Goal: Task Accomplishment & Management: Manage account settings

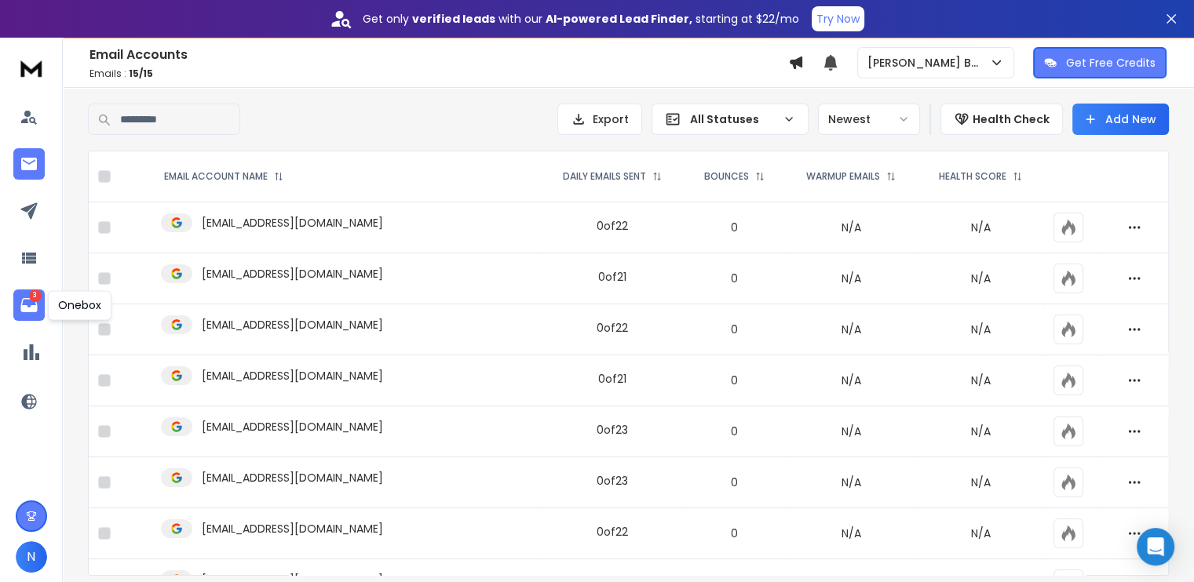
click at [35, 304] on icon at bounding box center [29, 305] width 19 height 19
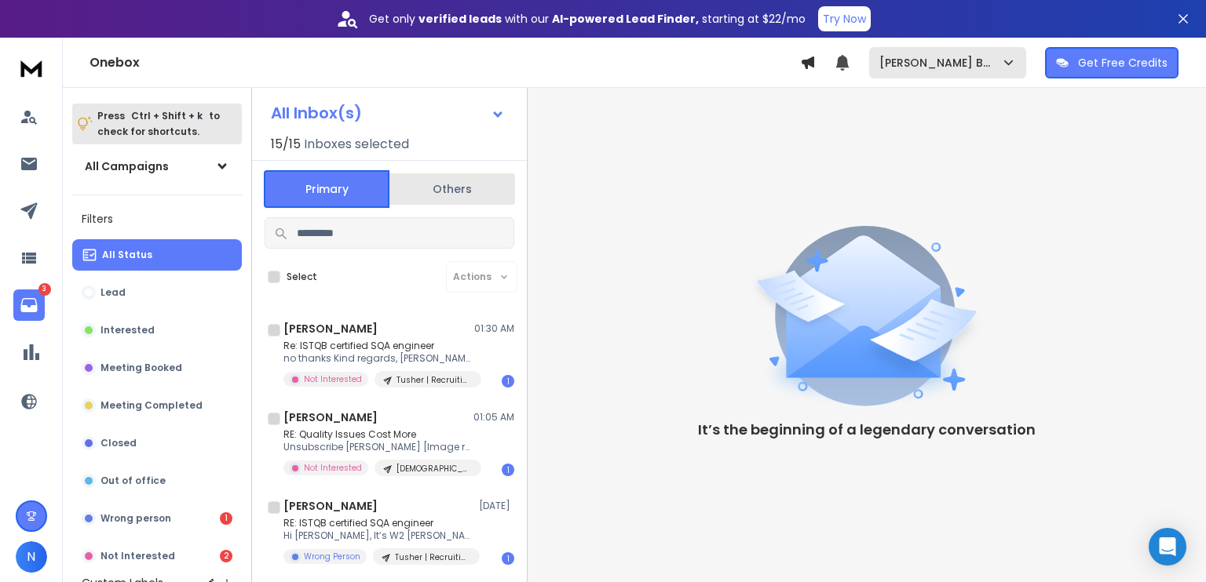
click at [972, 68] on div "[PERSON_NAME] Bhai" at bounding box center [947, 63] width 137 height 16
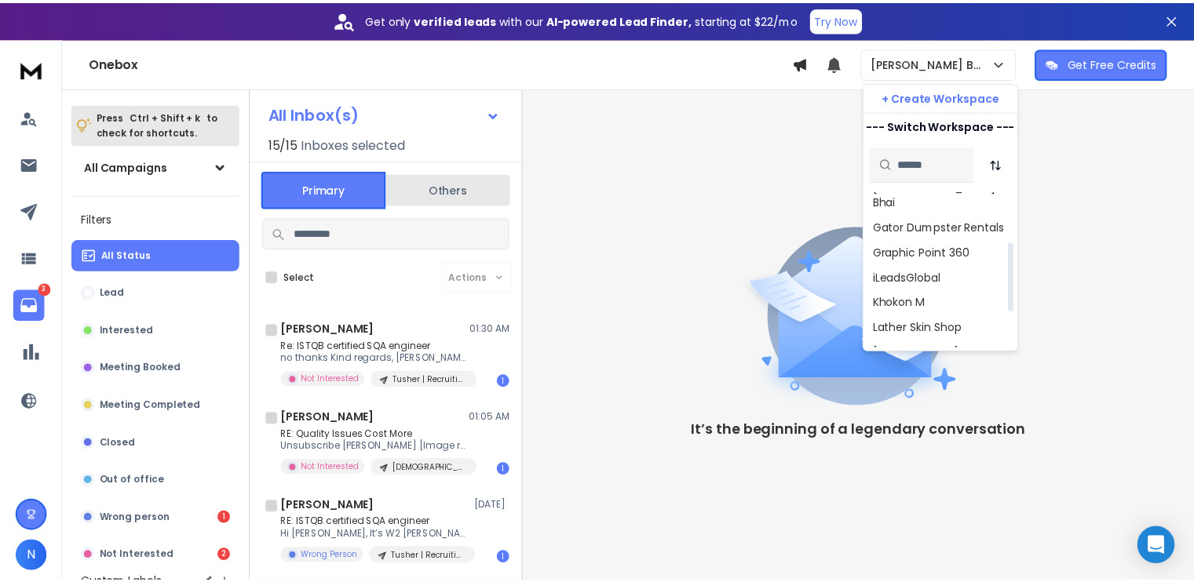
scroll to position [38, 0]
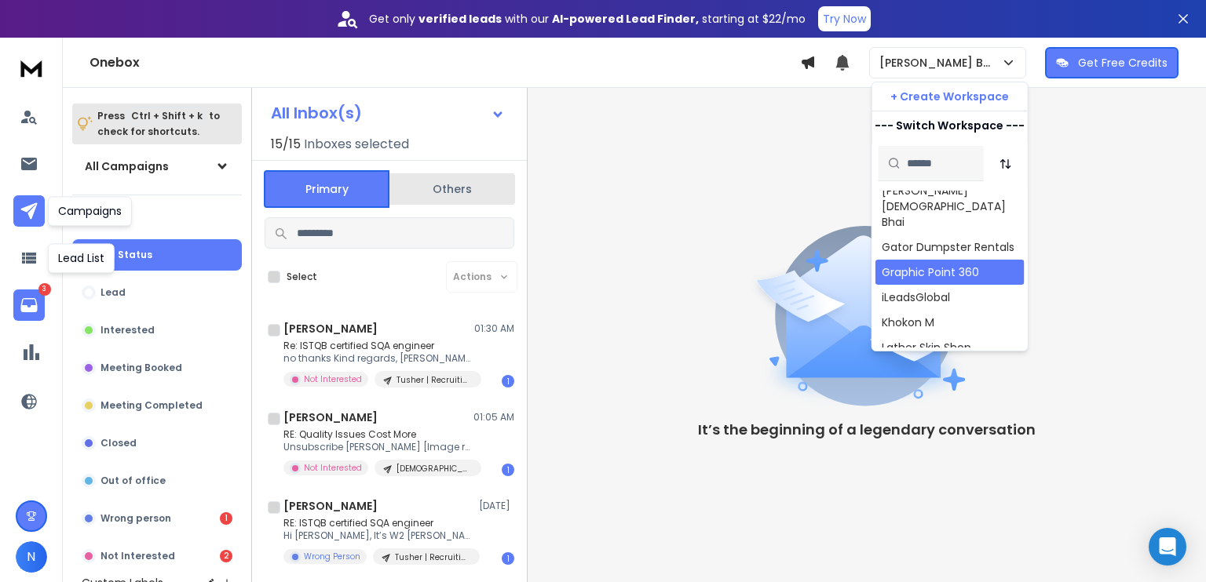
click at [15, 207] on link at bounding box center [28, 210] width 31 height 31
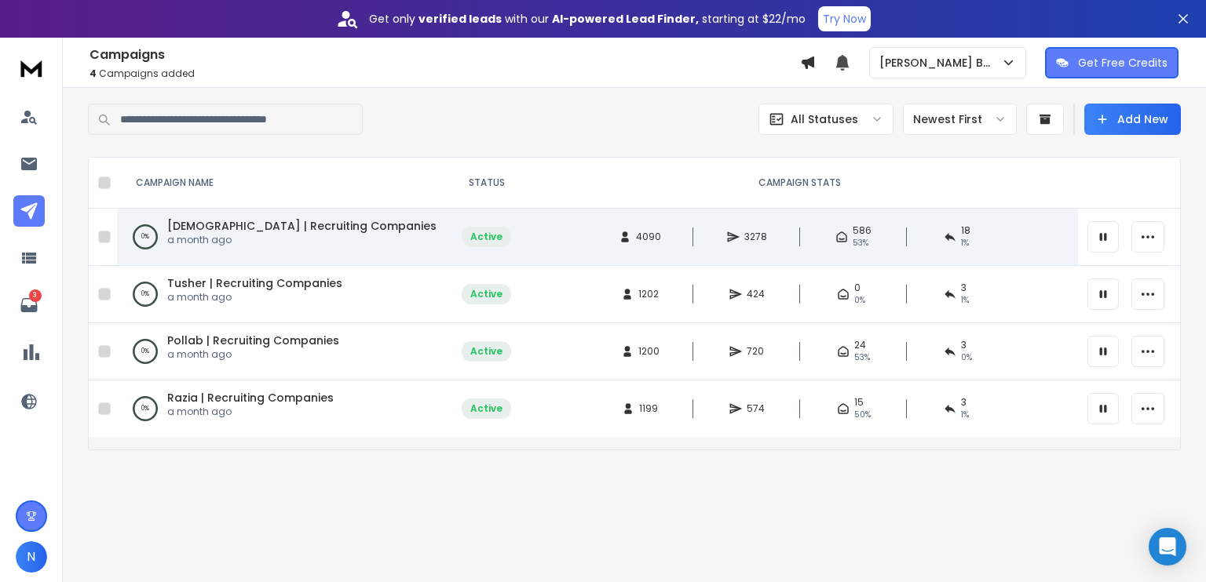
click at [233, 222] on span "[DEMOGRAPHIC_DATA] | Recruiting Companies" at bounding box center [301, 226] width 269 height 16
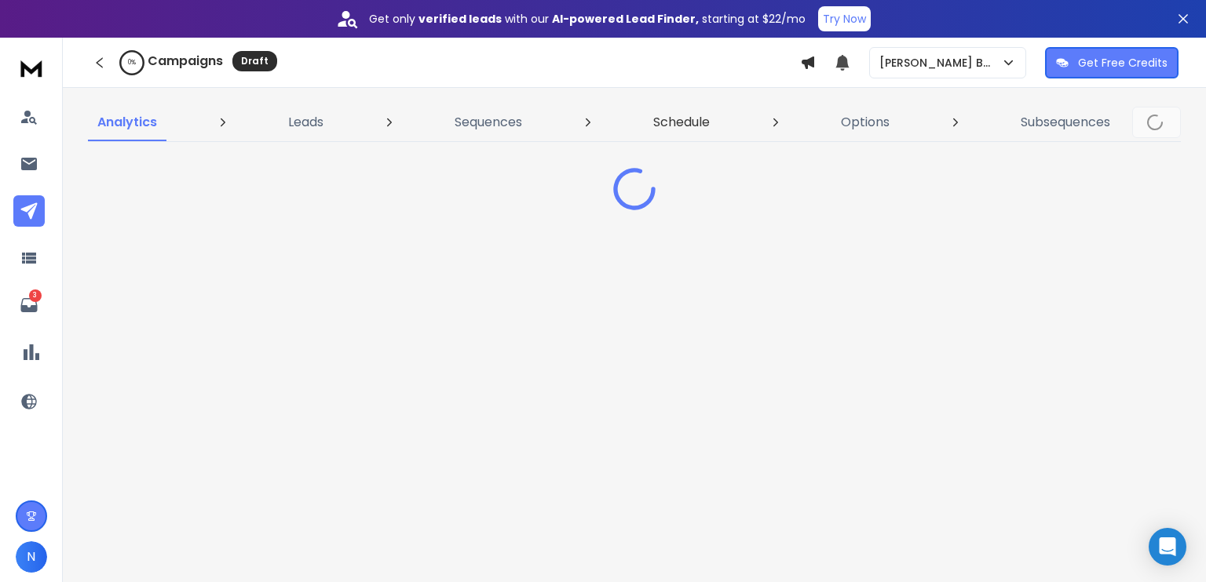
click at [710, 126] on p "Schedule" at bounding box center [681, 122] width 57 height 19
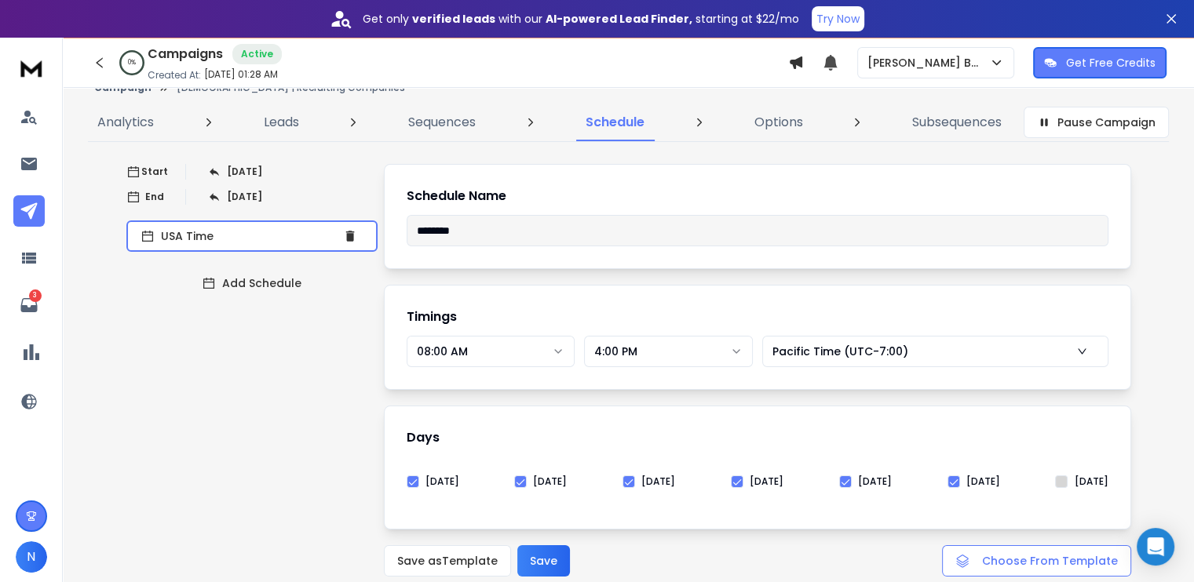
scroll to position [43, 0]
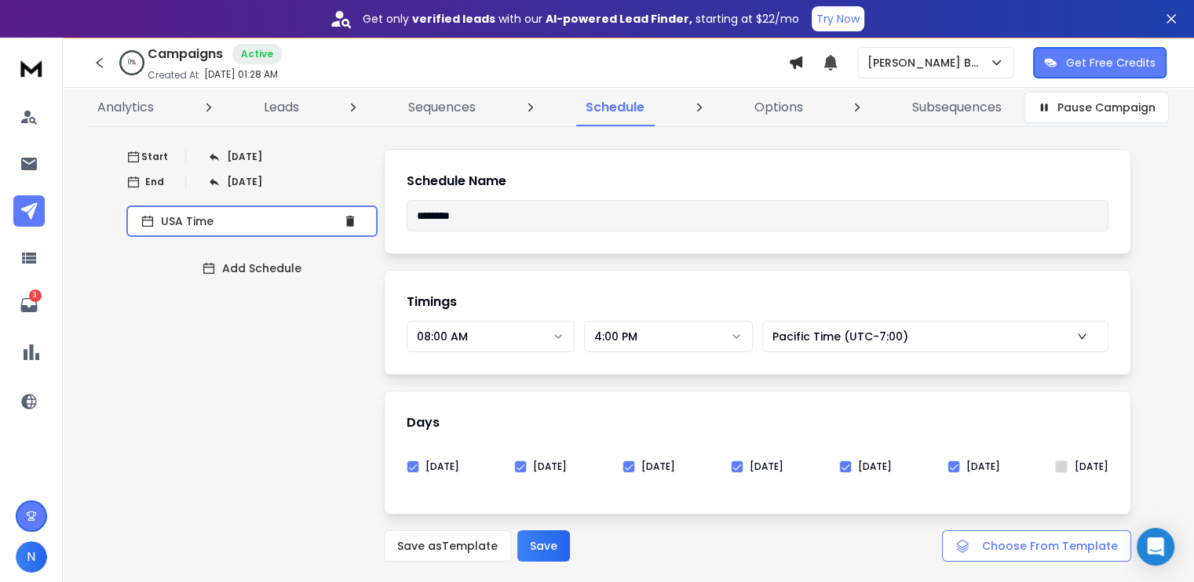
click at [1063, 467] on button "[DATE]" at bounding box center [1061, 467] width 13 height 13
click at [546, 547] on button "Save" at bounding box center [543, 546] width 53 height 31
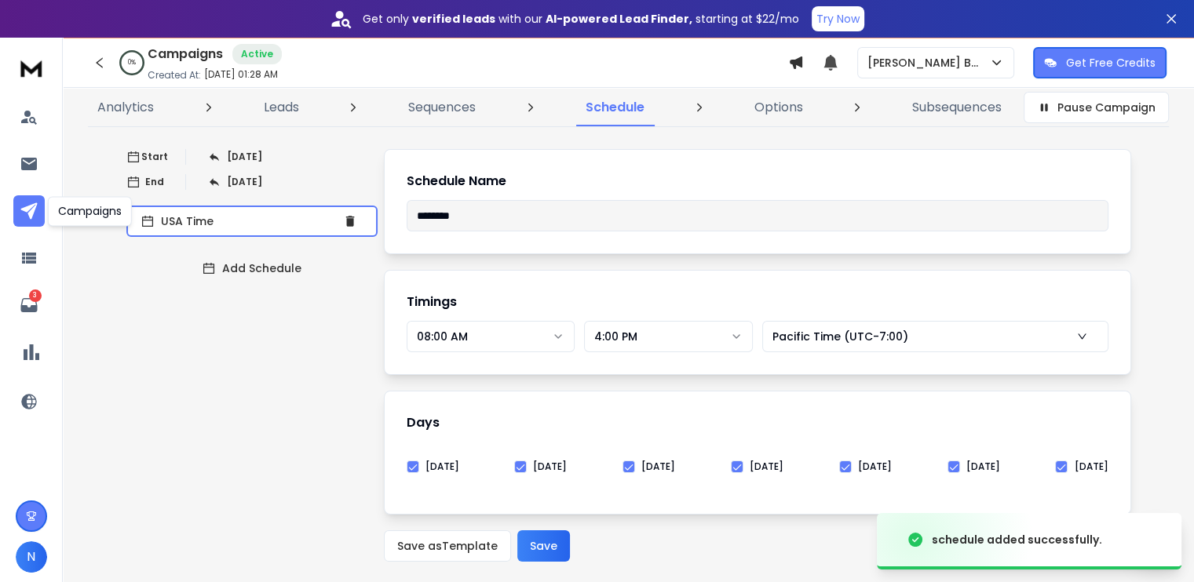
click at [30, 213] on icon at bounding box center [28, 211] width 16 height 16
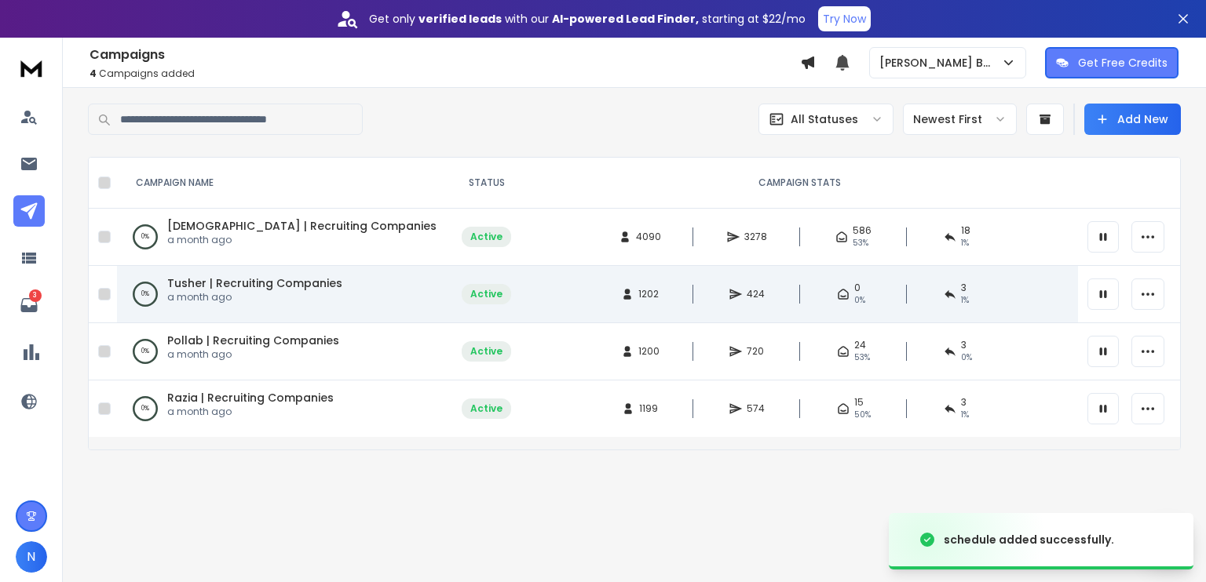
click at [289, 287] on span "Tusher | Recruiting Companies" at bounding box center [254, 284] width 175 height 16
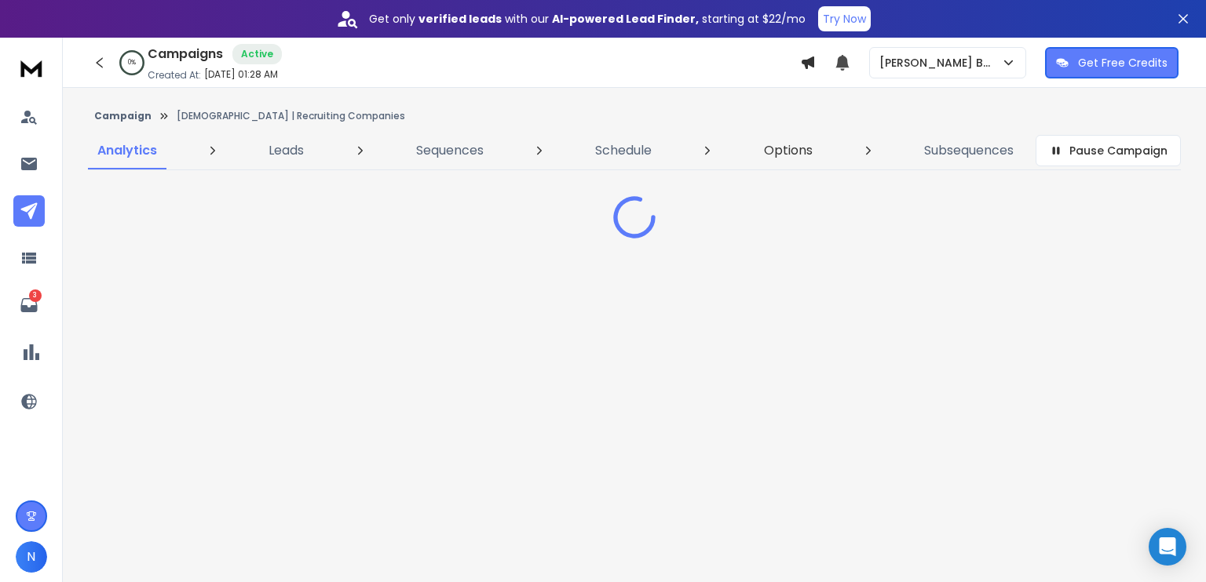
click at [791, 151] on p "Options" at bounding box center [788, 150] width 49 height 19
click at [647, 150] on p "Schedule" at bounding box center [621, 150] width 57 height 19
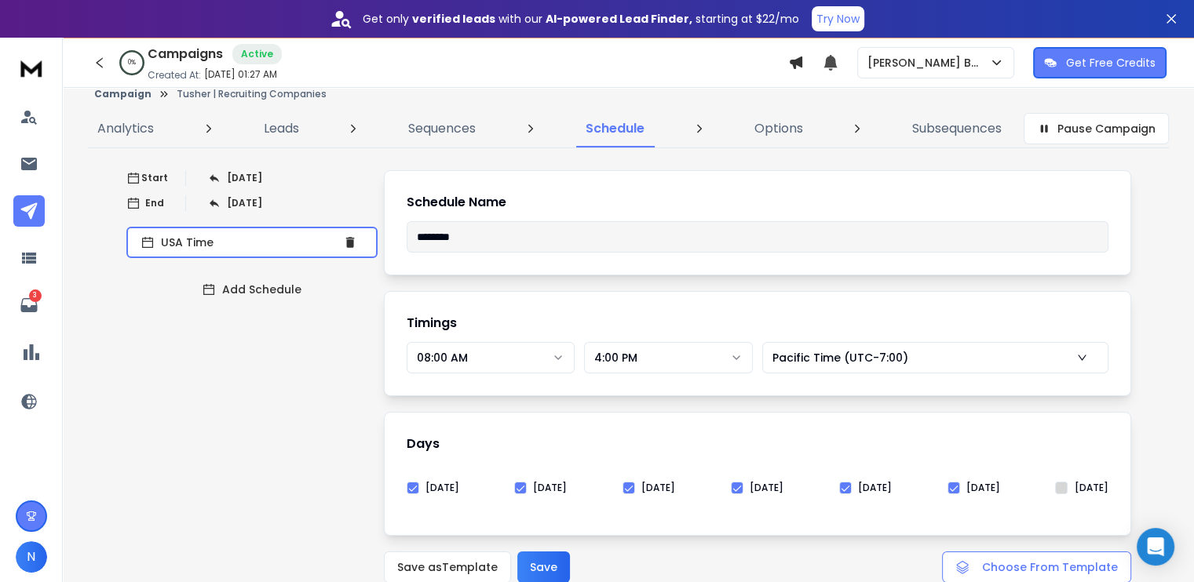
scroll to position [43, 0]
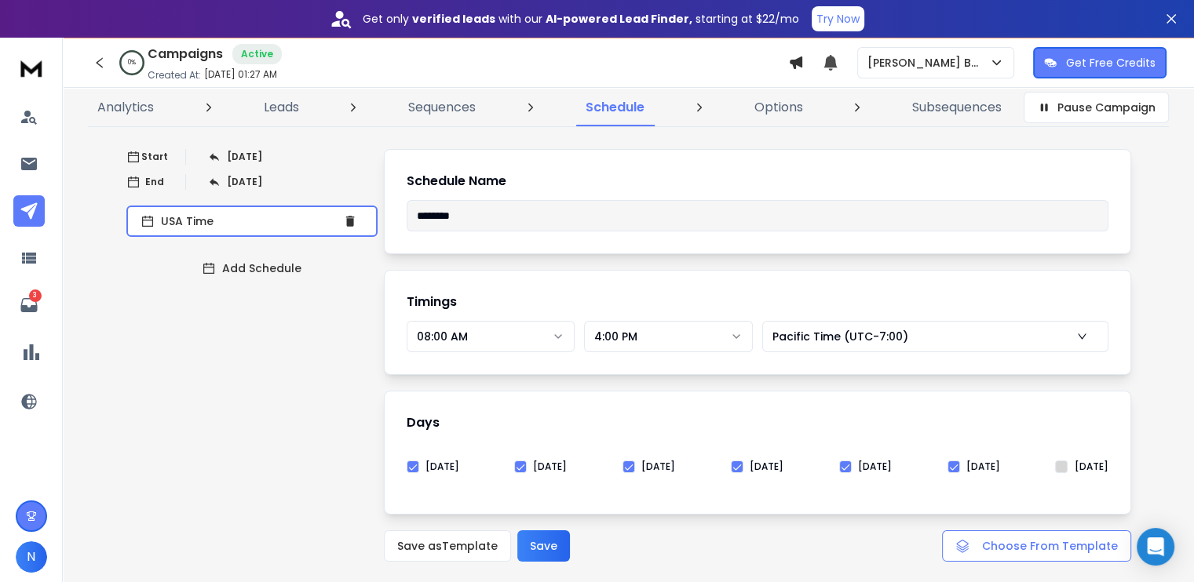
click at [1060, 461] on button "[DATE]" at bounding box center [1061, 467] width 13 height 13
click at [567, 542] on button "Save" at bounding box center [543, 546] width 53 height 31
click at [43, 214] on link at bounding box center [28, 210] width 31 height 31
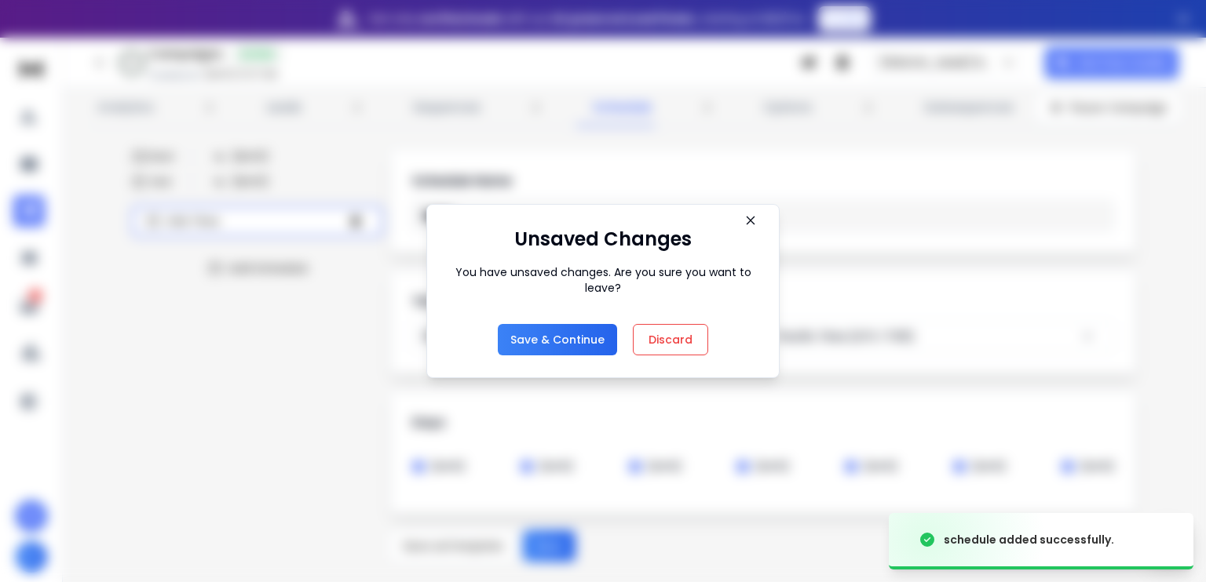
click at [757, 227] on div "Unsaved Changes You have unsaved changes. Are you sure you want to leave? Save …" at bounding box center [602, 291] width 353 height 174
click at [754, 222] on icon at bounding box center [750, 220] width 13 height 13
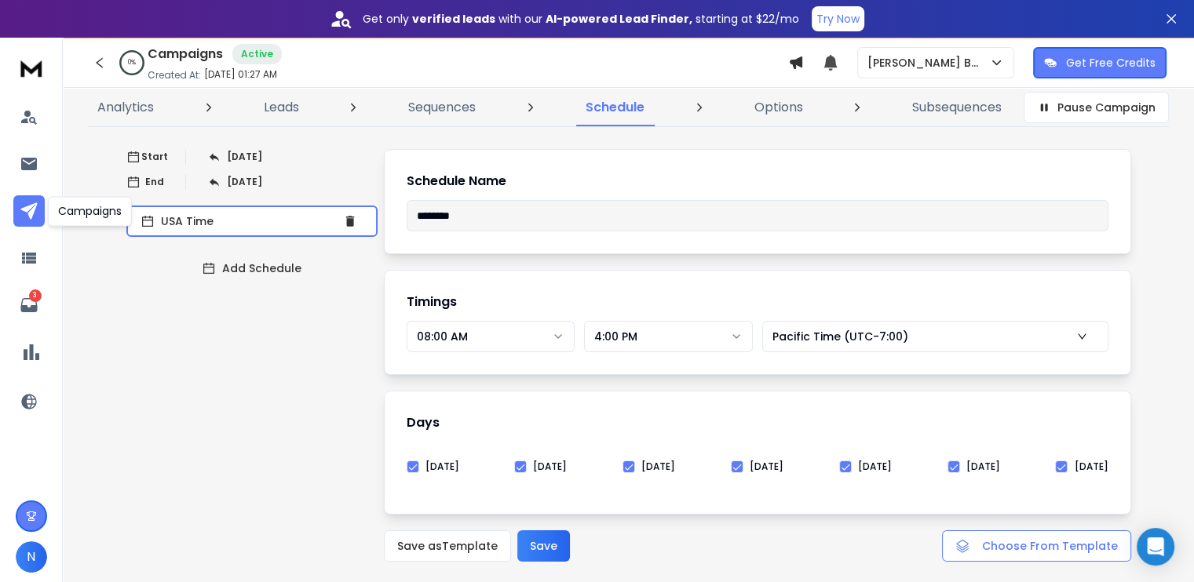
click at [11, 206] on div "3 N" at bounding box center [31, 313] width 63 height 551
click at [27, 210] on icon at bounding box center [28, 211] width 16 height 16
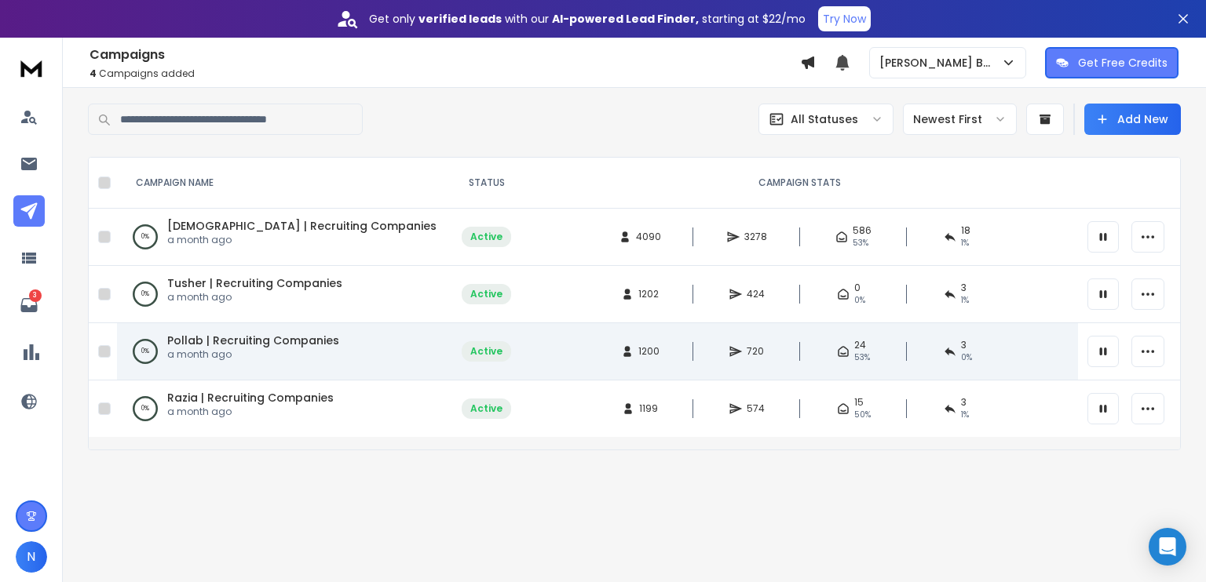
click at [239, 338] on span "Pollab | Recruiting Companies" at bounding box center [253, 341] width 172 height 16
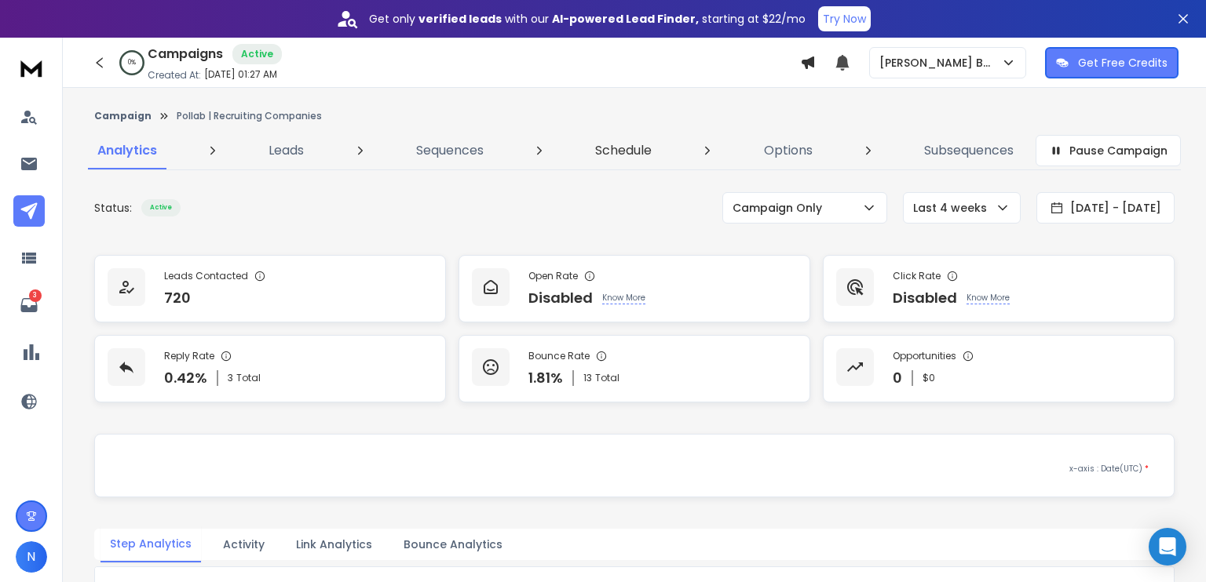
click at [630, 147] on p "Schedule" at bounding box center [623, 150] width 57 height 19
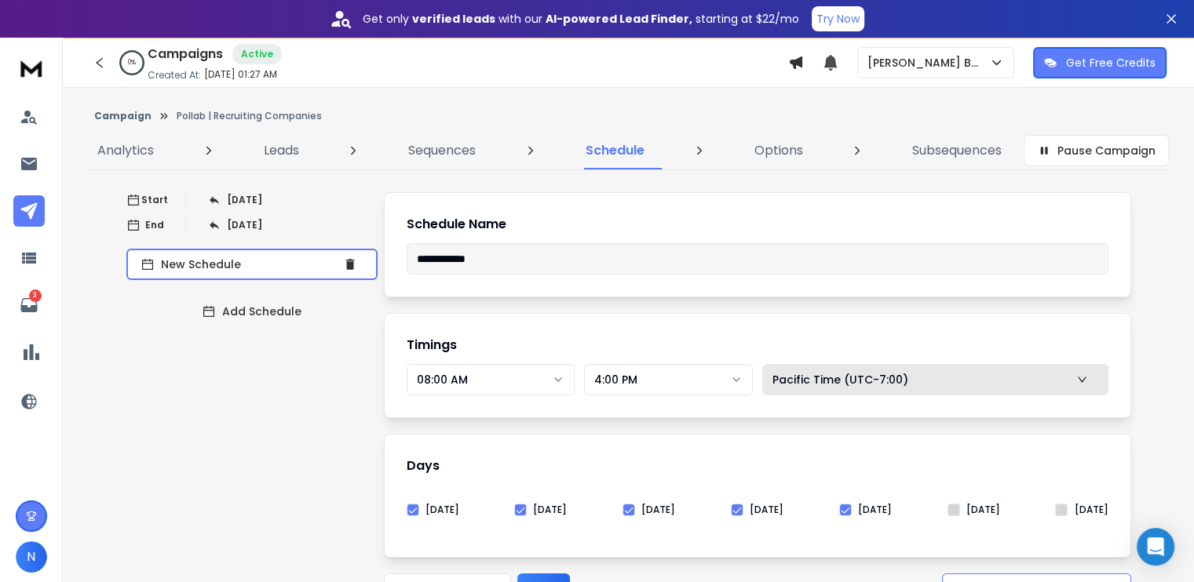
scroll to position [43, 0]
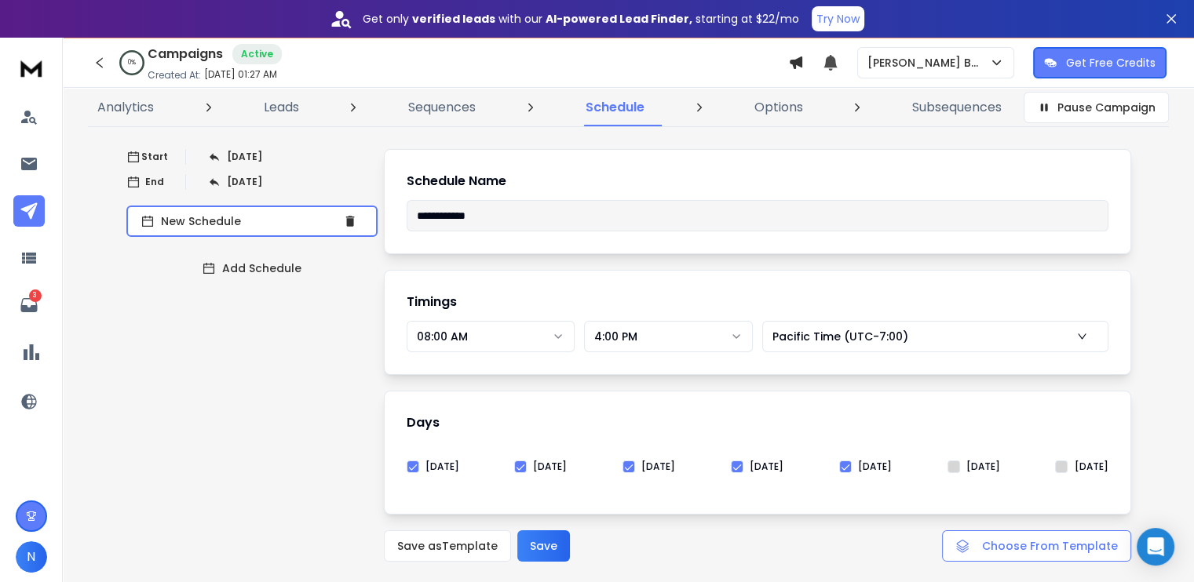
click at [951, 465] on button "[DATE]" at bounding box center [953, 467] width 13 height 13
click at [1055, 468] on button "[DATE]" at bounding box center [1061, 467] width 13 height 13
click at [566, 531] on button "Save" at bounding box center [543, 546] width 53 height 31
click at [22, 224] on link at bounding box center [28, 210] width 31 height 31
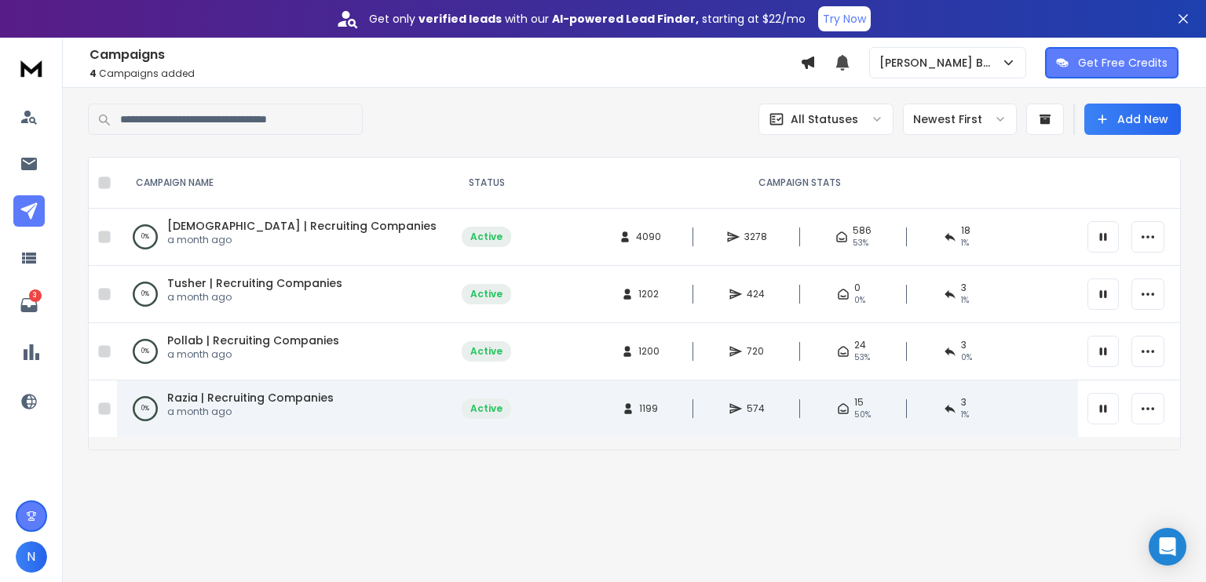
click at [238, 396] on span "Razia | Recruiting Companies" at bounding box center [250, 398] width 166 height 16
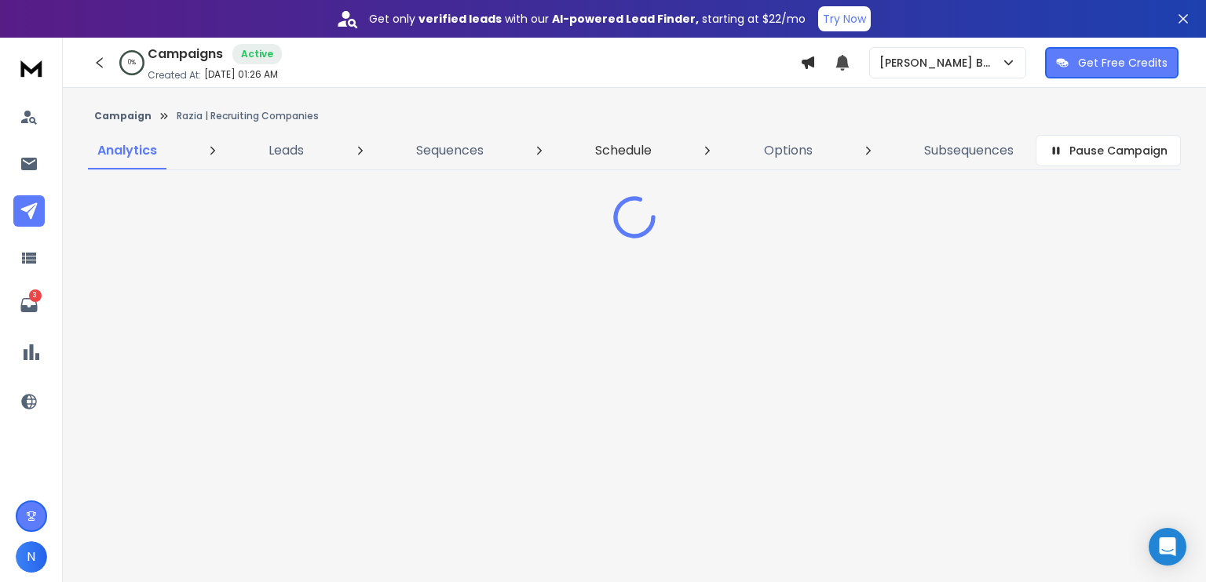
click at [643, 155] on p "Schedule" at bounding box center [623, 150] width 57 height 19
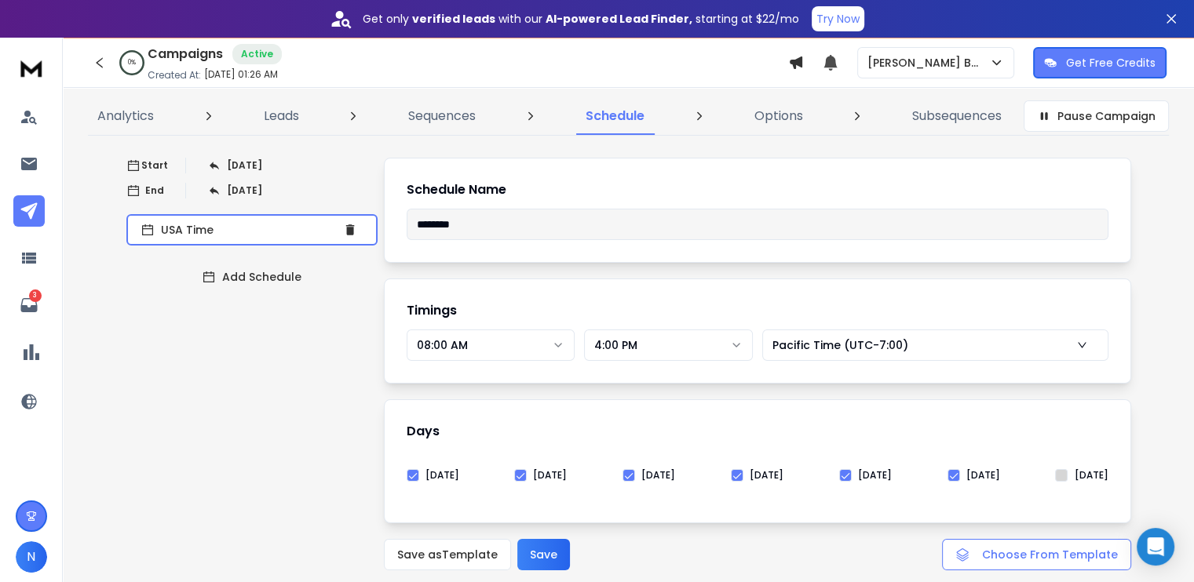
scroll to position [43, 0]
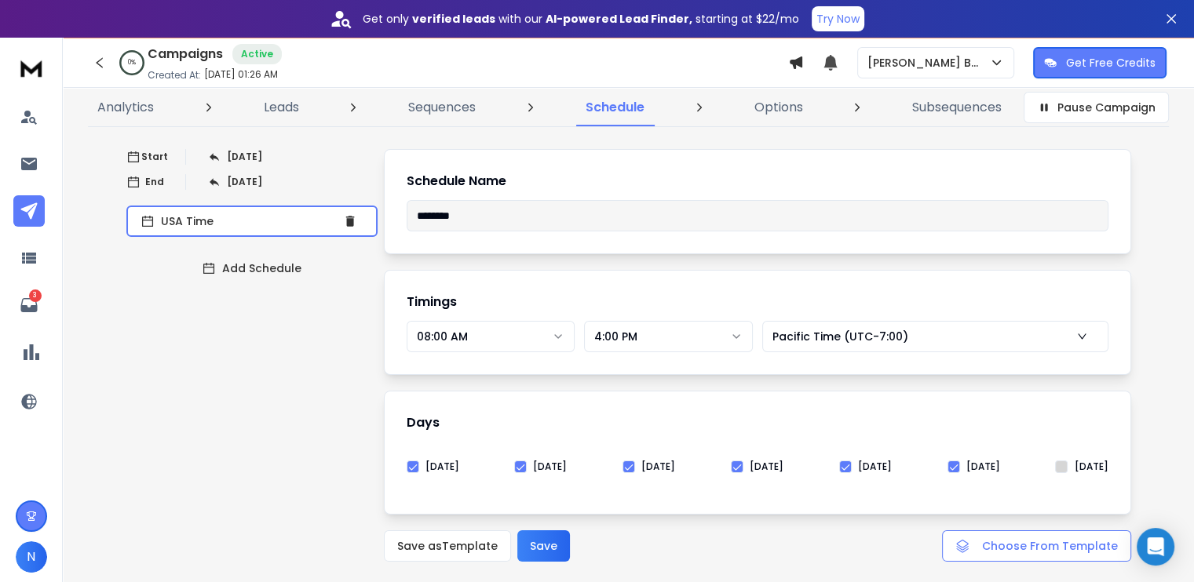
click at [1064, 467] on button "[DATE]" at bounding box center [1061, 467] width 13 height 13
click at [546, 547] on button "Save" at bounding box center [543, 546] width 53 height 31
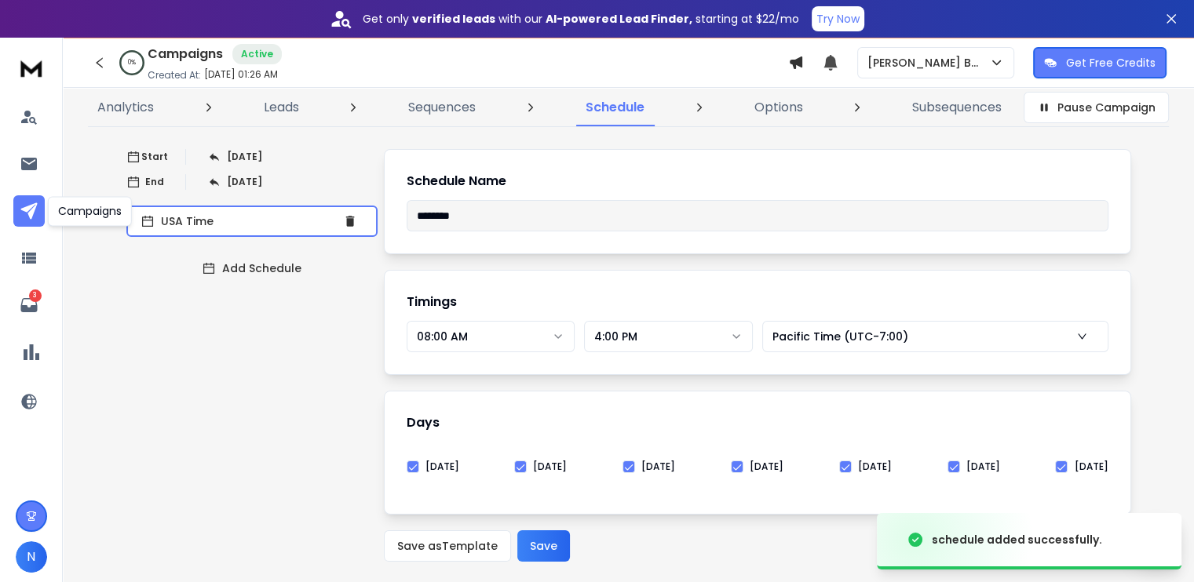
click at [40, 209] on link at bounding box center [28, 210] width 31 height 31
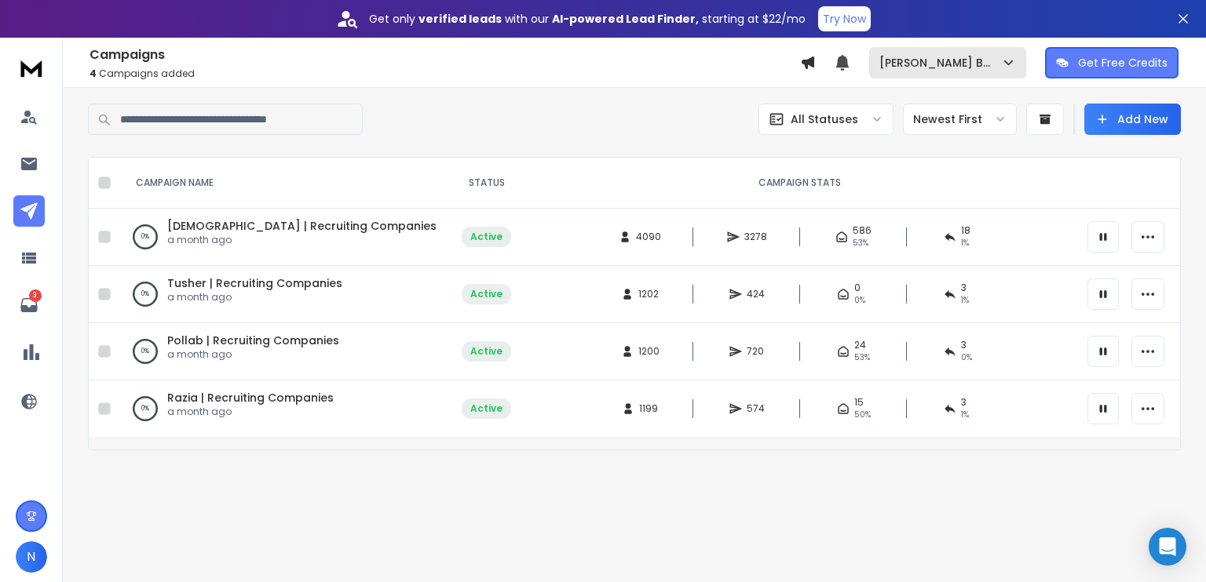
click at [935, 50] on button "[PERSON_NAME] Bhai" at bounding box center [947, 62] width 157 height 31
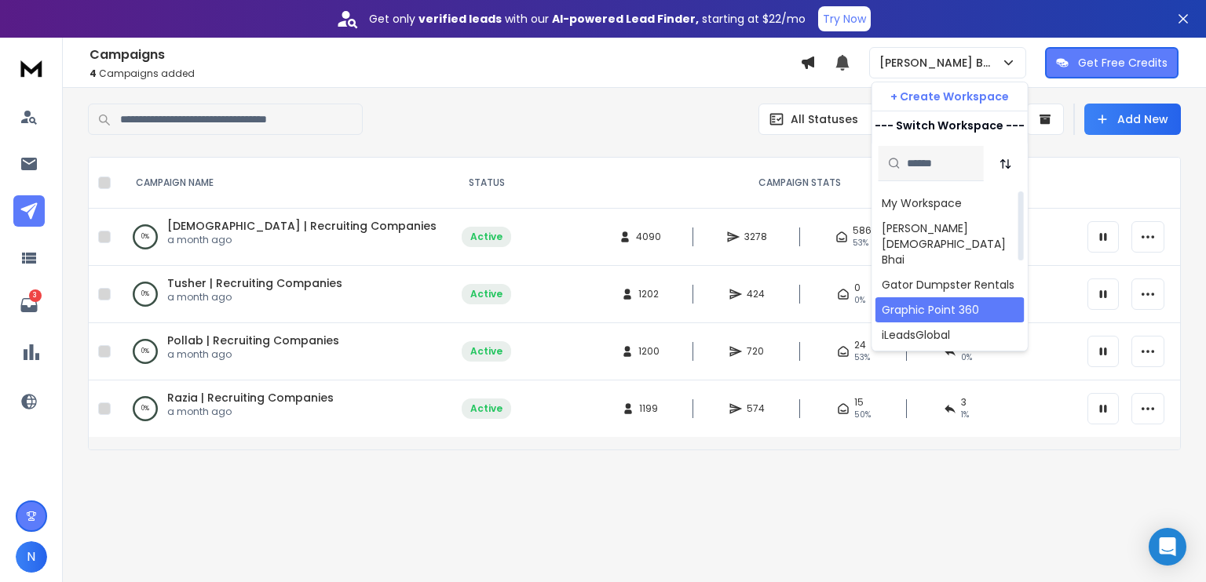
click at [938, 302] on div "Graphic Point 360" at bounding box center [929, 310] width 97 height 16
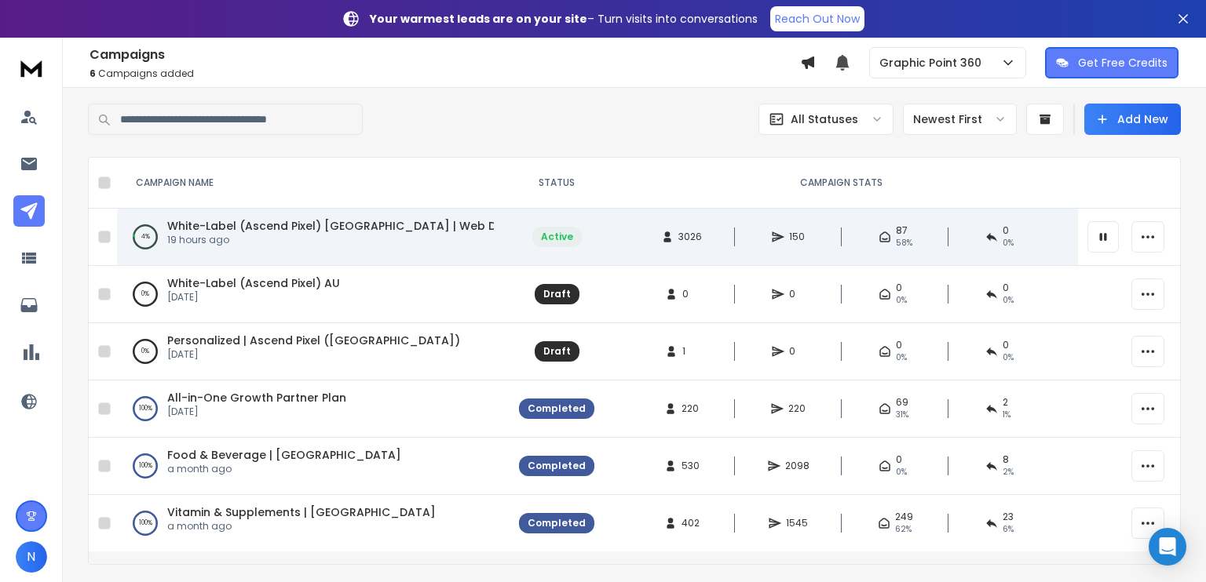
click at [448, 227] on span "White-Label (Ascend Pixel) USA | Web Development Co." at bounding box center [377, 226] width 420 height 16
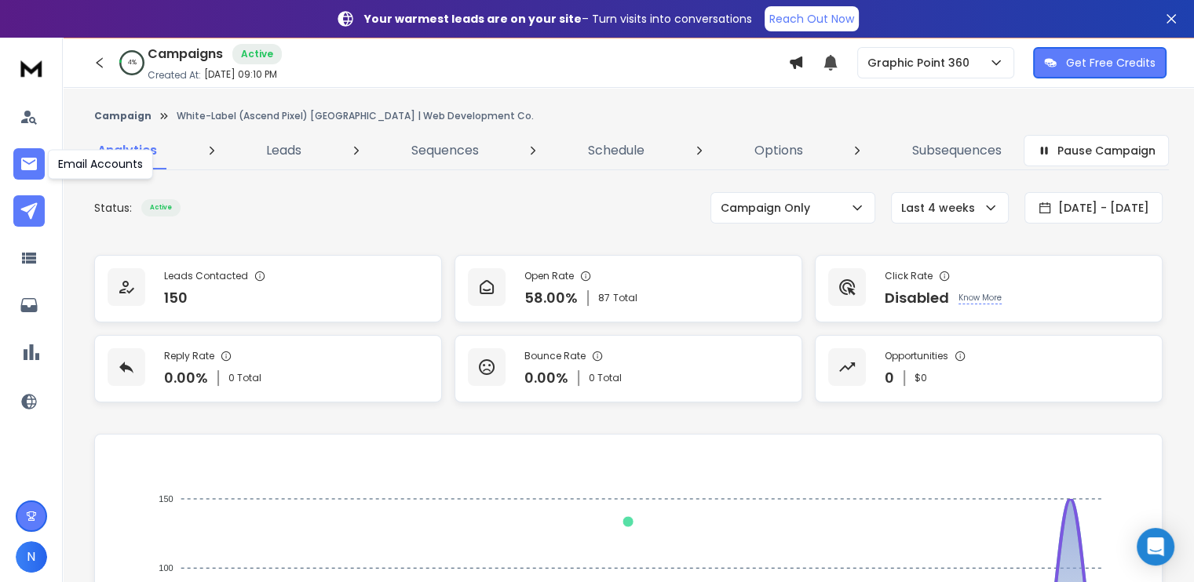
click at [31, 170] on icon at bounding box center [29, 164] width 16 height 13
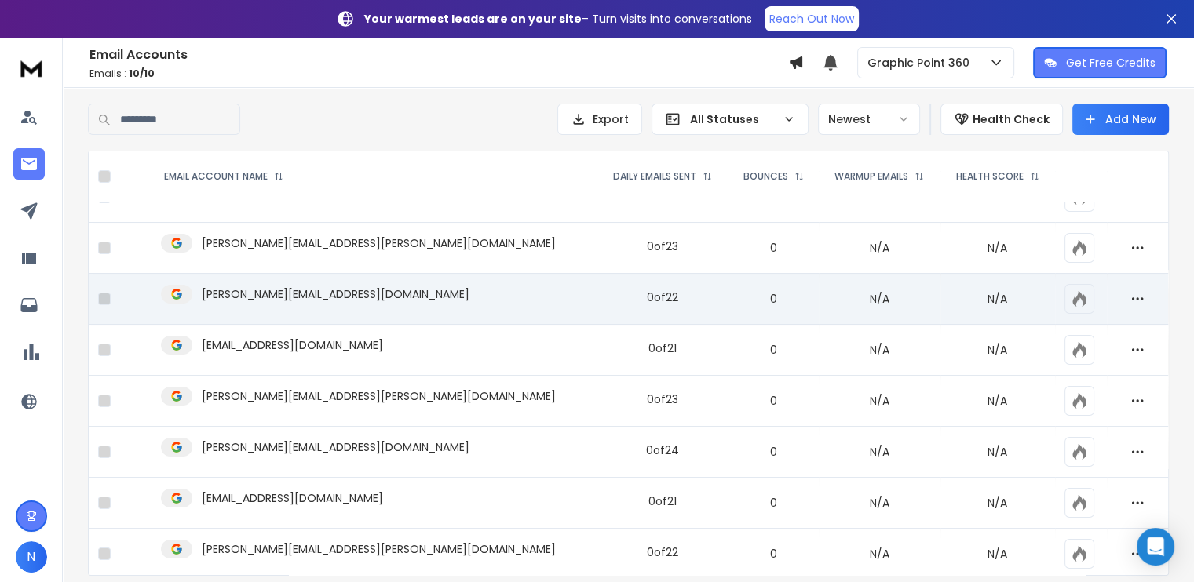
scroll to position [147, 0]
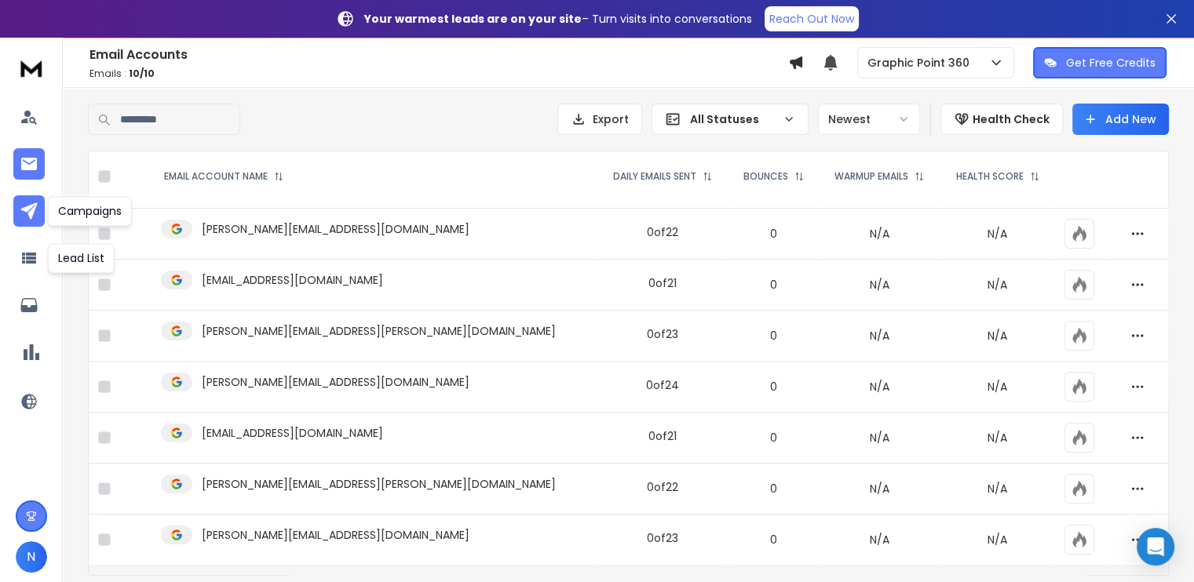
click at [35, 213] on icon at bounding box center [29, 211] width 19 height 19
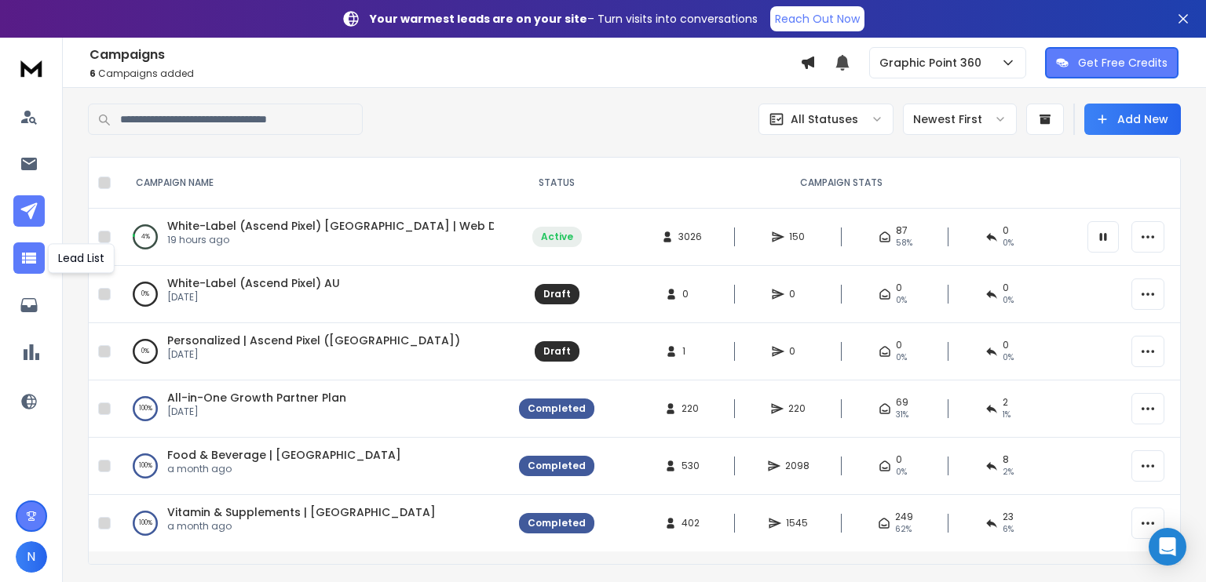
click at [28, 272] on link at bounding box center [28, 258] width 31 height 31
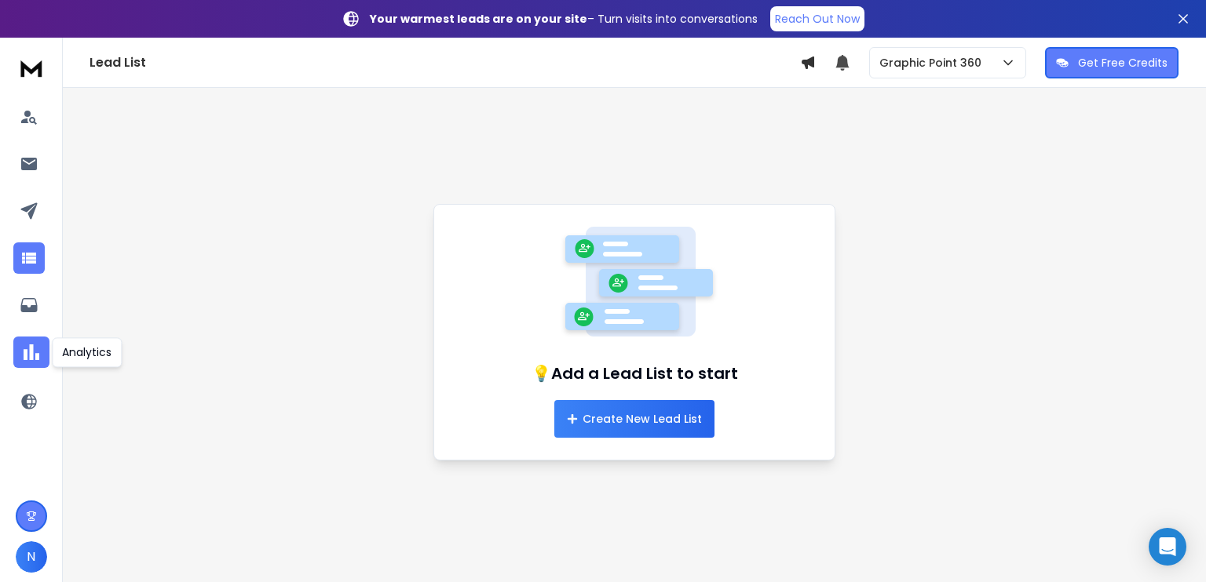
click at [41, 336] on link at bounding box center [31, 352] width 36 height 36
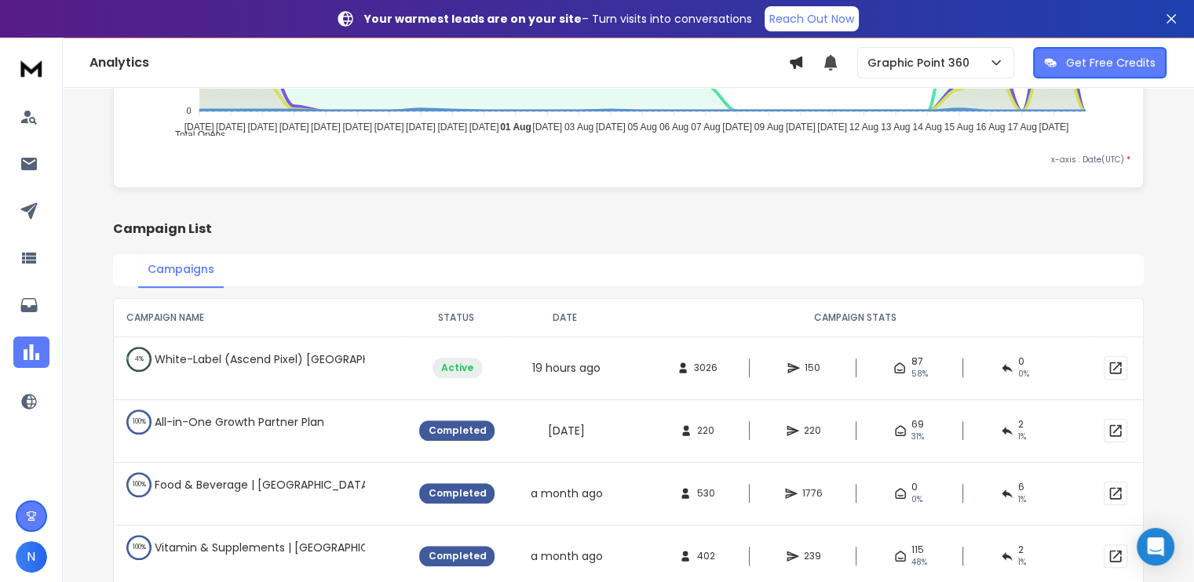
scroll to position [529, 0]
